Goal: Navigation & Orientation: Find specific page/section

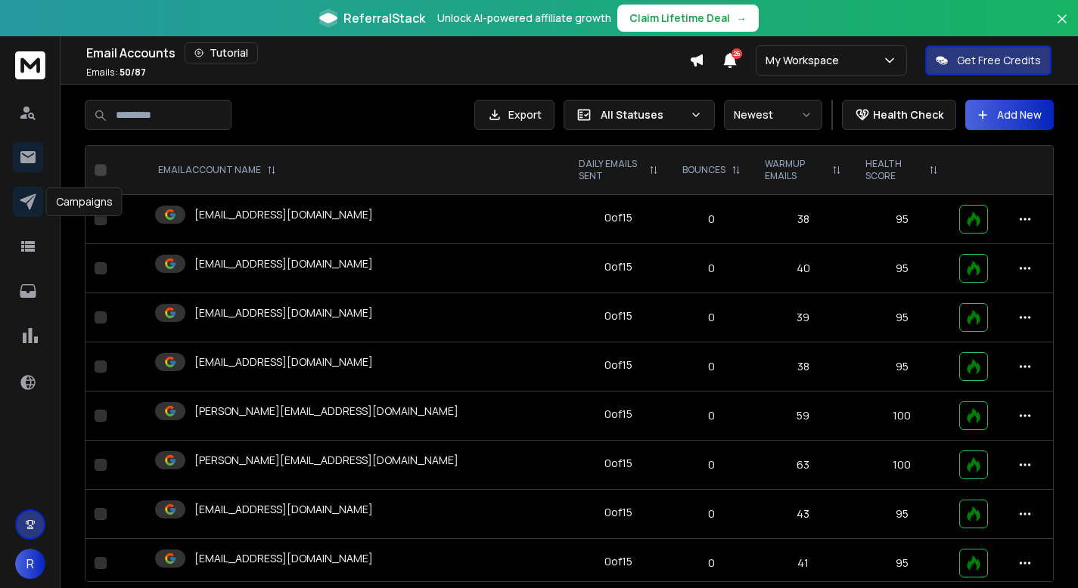
click at [28, 193] on icon at bounding box center [28, 202] width 18 height 18
